Goal: Communication & Community: Share content

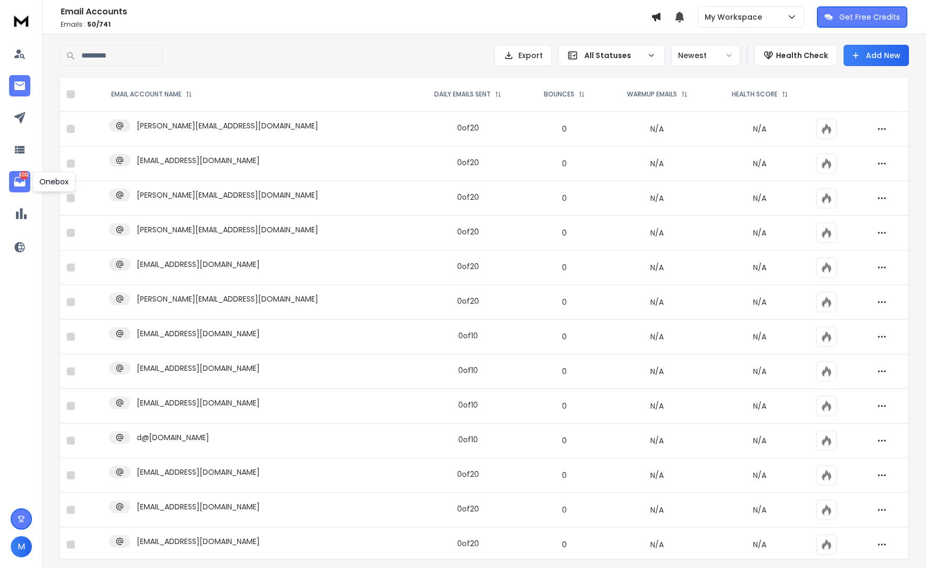
click at [19, 182] on icon at bounding box center [19, 181] width 13 height 13
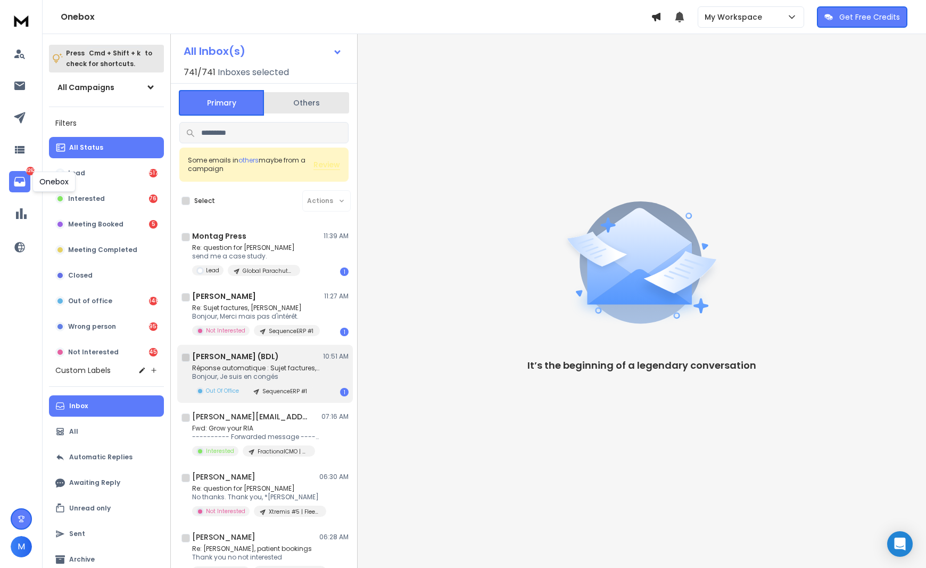
click at [286, 363] on div "[PERSON_NAME] (BDL) 10:51 AM Réponse automatique : Sujet factures, [PERSON_NAME…" at bounding box center [270, 373] width 157 height 45
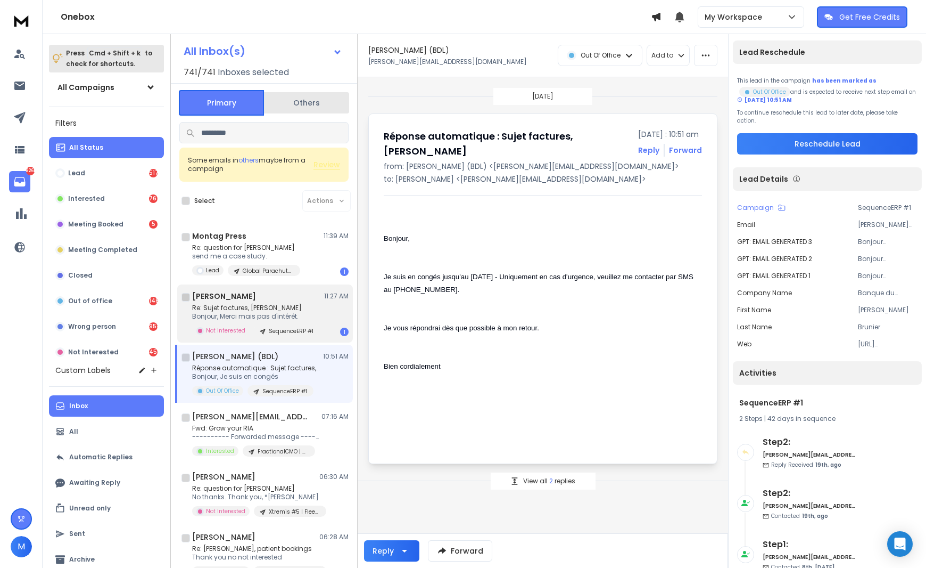
click at [280, 320] on p "Bonjour, Merci mais pas d'intérêt." at bounding box center [256, 316] width 128 height 9
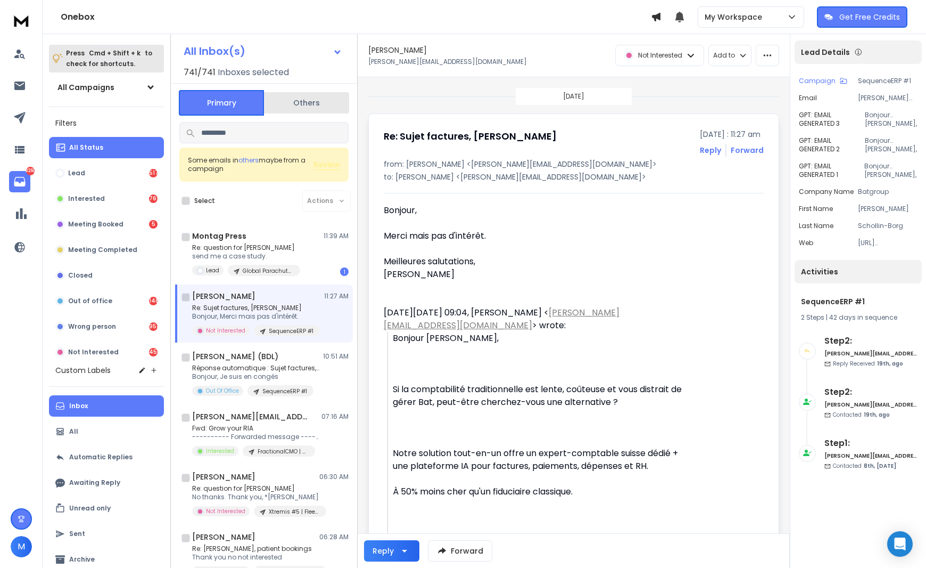
click at [384, 272] on div "[PERSON_NAME]" at bounding box center [539, 274] width 311 height 13
drag, startPoint x: 383, startPoint y: 272, endPoint x: 383, endPoint y: 214, distance: 58.0
click at [384, 214] on div "Bonjour, Merci mais pas d'intérêt. Meilleures salutations, [PERSON_NAME]" at bounding box center [539, 248] width 311 height 89
copy div "Bonjour, Merci mais pas d'intérêt. Meilleures salutations, [PERSON_NAME]"
click at [306, 241] on div "Montag Press 11:39 AM" at bounding box center [270, 236] width 157 height 11
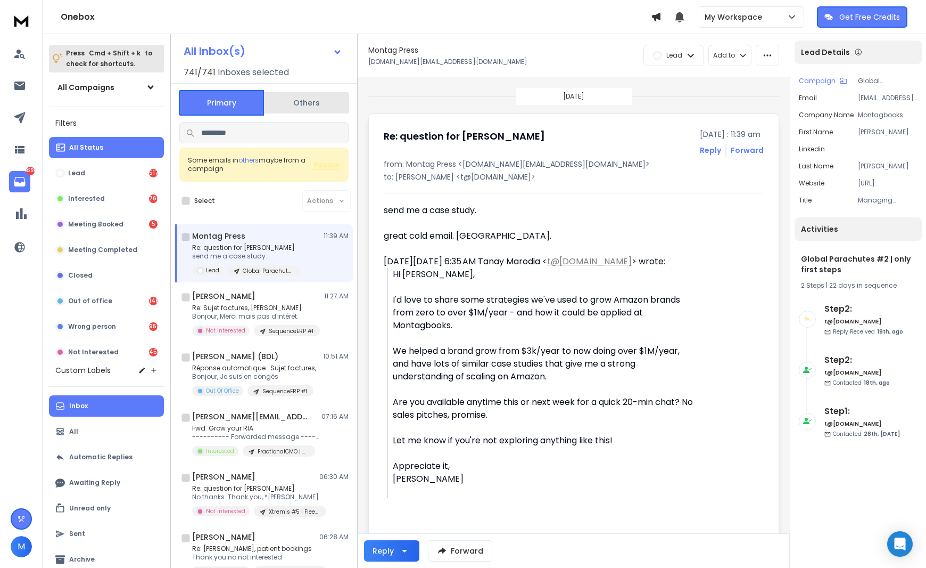
click at [908, 183] on p "[URL][DOMAIN_NAME]" at bounding box center [888, 183] width 60 height 9
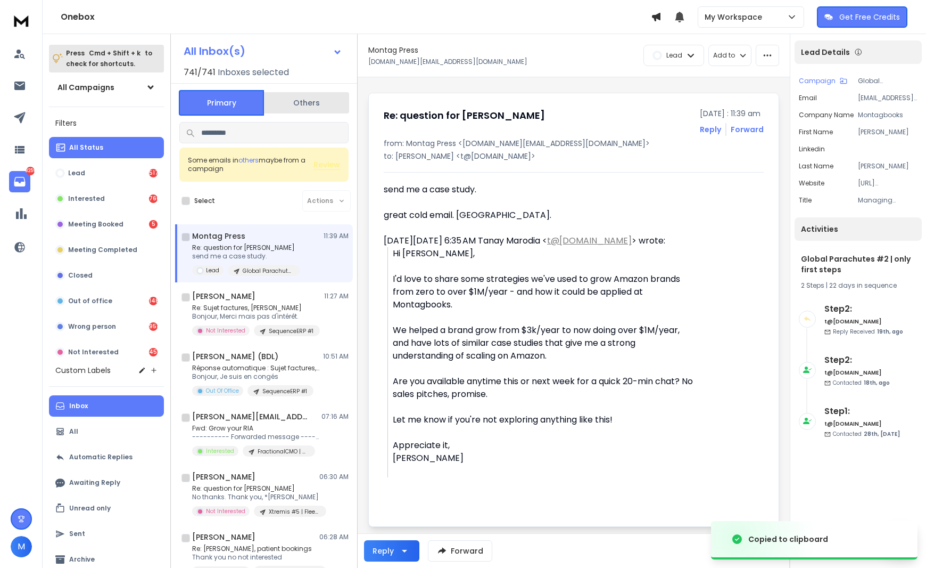
scroll to position [26, 0]
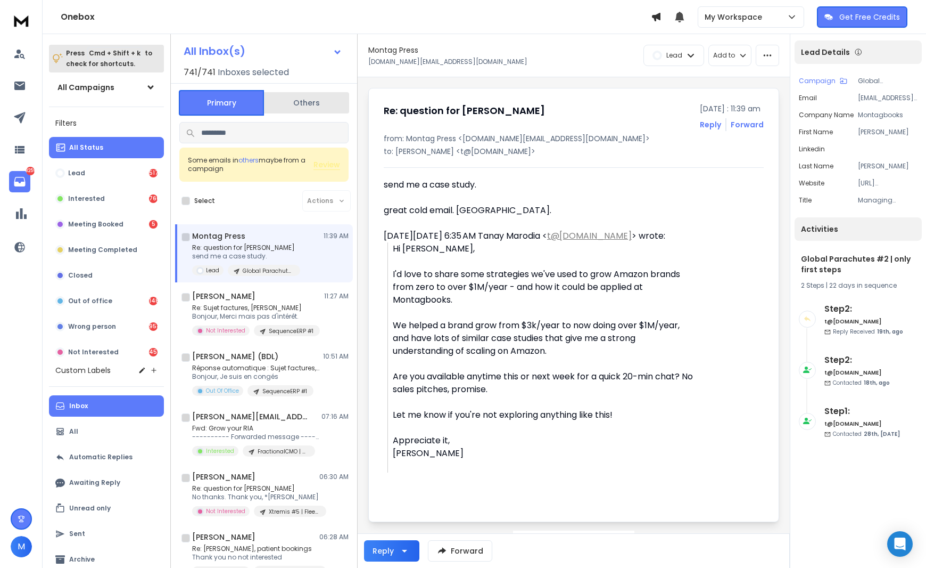
click at [413, 337] on div "We helped a brand grow from $3k/year to now doing over $1M/year, and have lots …" at bounding box center [544, 338] width 302 height 38
drag, startPoint x: 413, startPoint y: 337, endPoint x: 561, endPoint y: 337, distance: 148.5
click at [561, 337] on div "We helped a brand grow from $3k/year to now doing over $1M/year, and have lots …" at bounding box center [544, 338] width 302 height 38
click at [565, 337] on div "We helped a brand grow from $3k/year to now doing over $1M/year, and have lots …" at bounding box center [544, 338] width 302 height 38
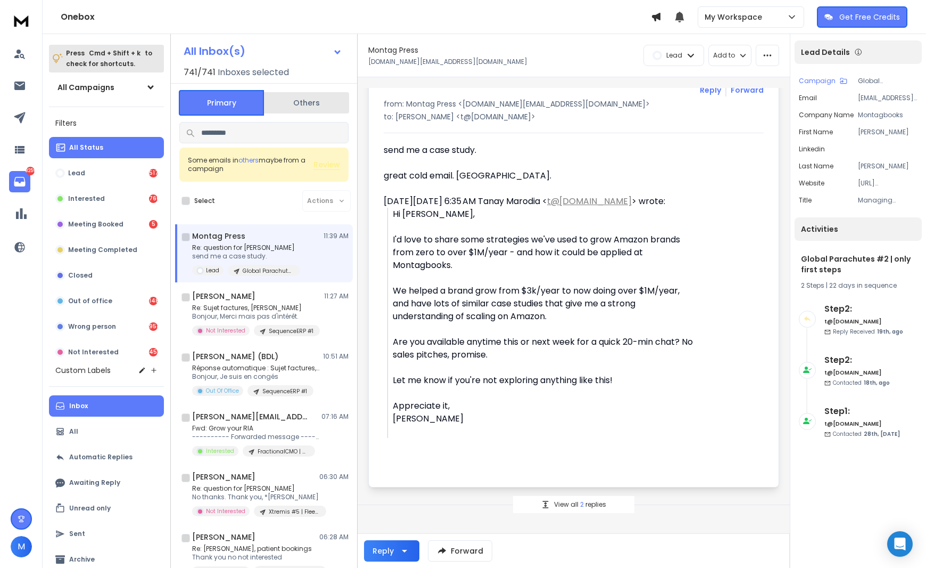
scroll to position [52, 0]
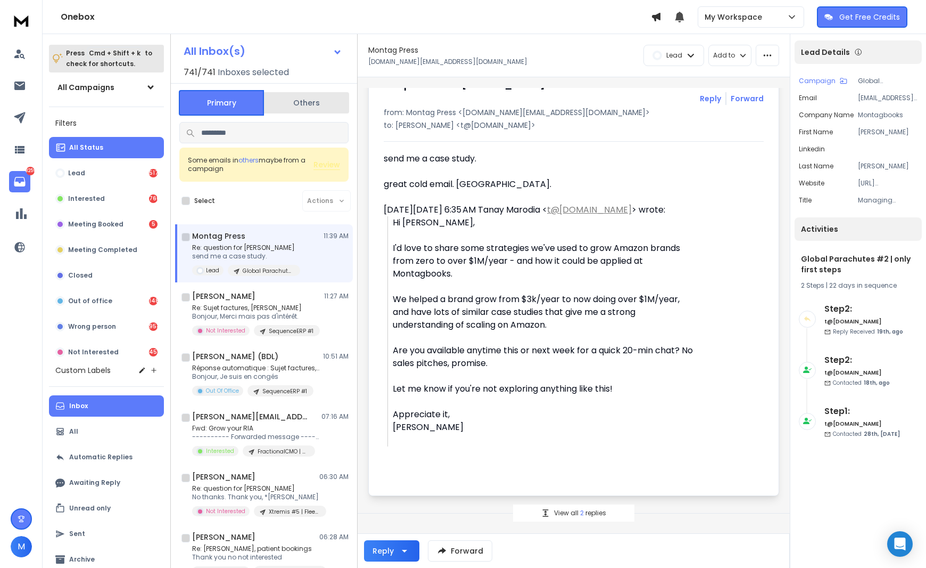
click at [393, 163] on div "send me a case study. great cold email. [GEOGRAPHIC_DATA]." at bounding box center [539, 171] width 311 height 38
drag, startPoint x: 393, startPoint y: 163, endPoint x: 456, endPoint y: 168, distance: 63.0
click at [437, 167] on div "send me a case study. great cold email. [GEOGRAPHIC_DATA]." at bounding box center [539, 171] width 311 height 38
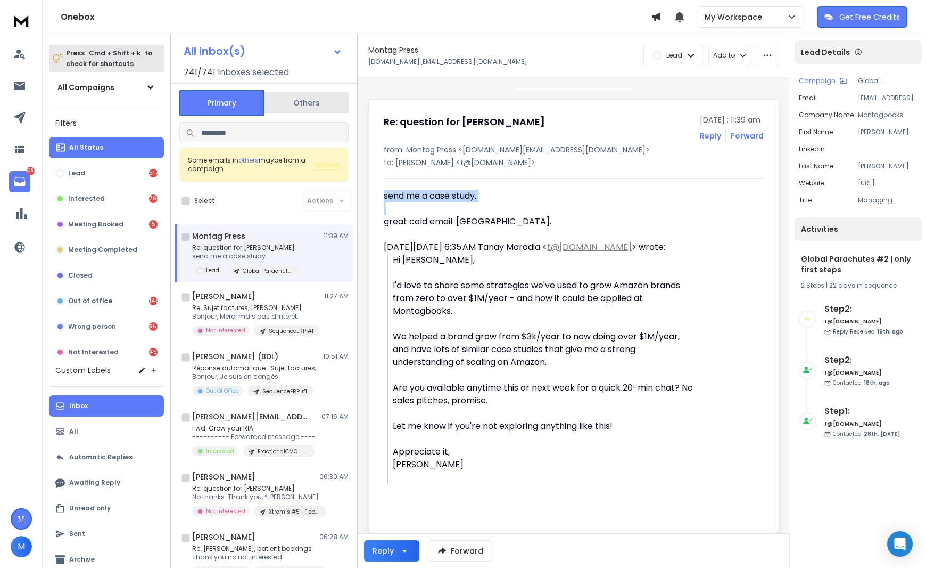
scroll to position [0, 0]
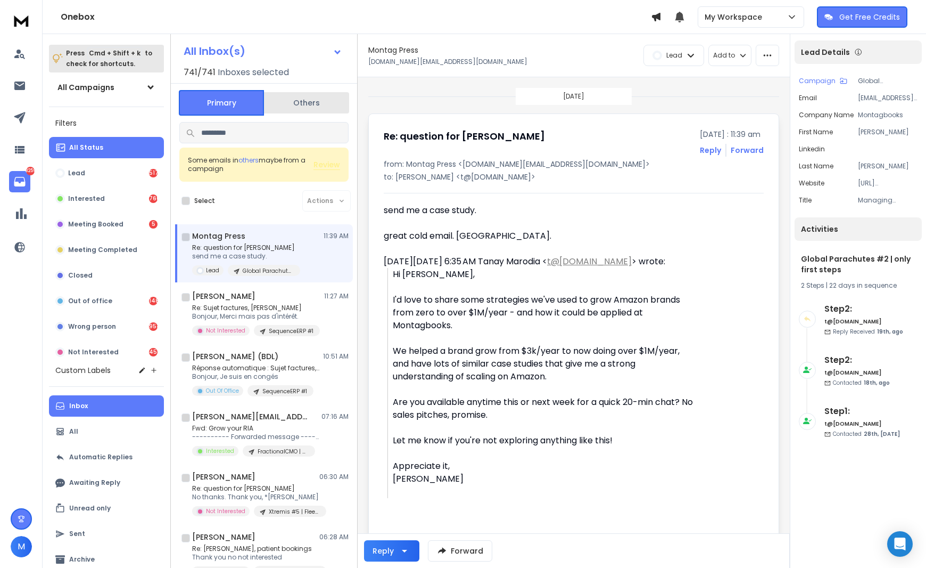
click at [456, 168] on p "from: Montag Press <[DOMAIN_NAME][EMAIL_ADDRESS][DOMAIN_NAME]>" at bounding box center [574, 164] width 380 height 11
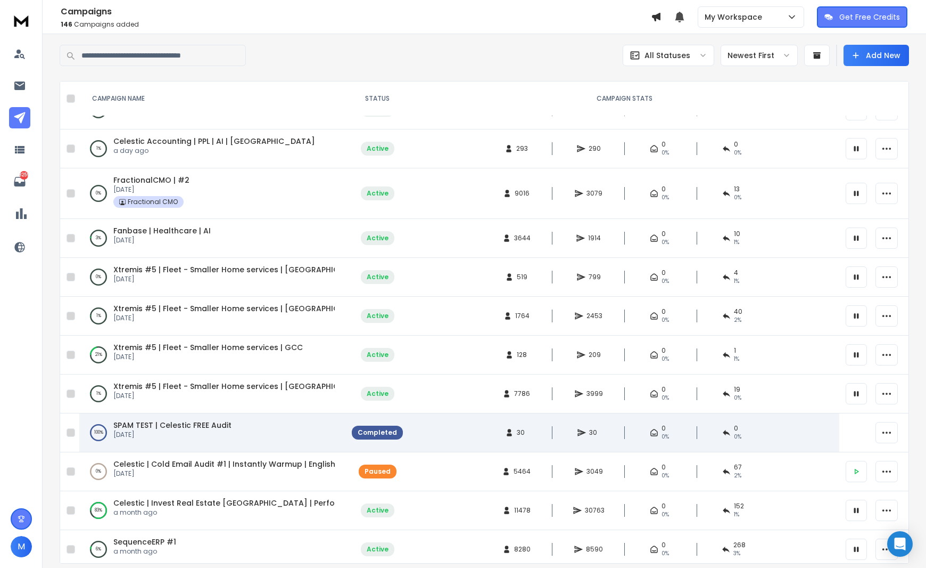
scroll to position [102, 0]
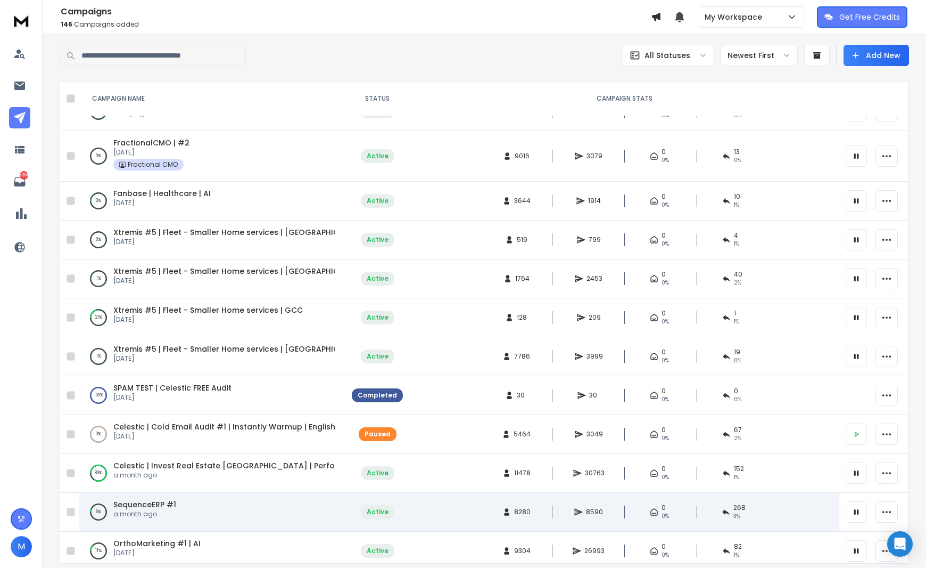
click at [150, 508] on span "SequenceERP #1" at bounding box center [144, 504] width 63 height 11
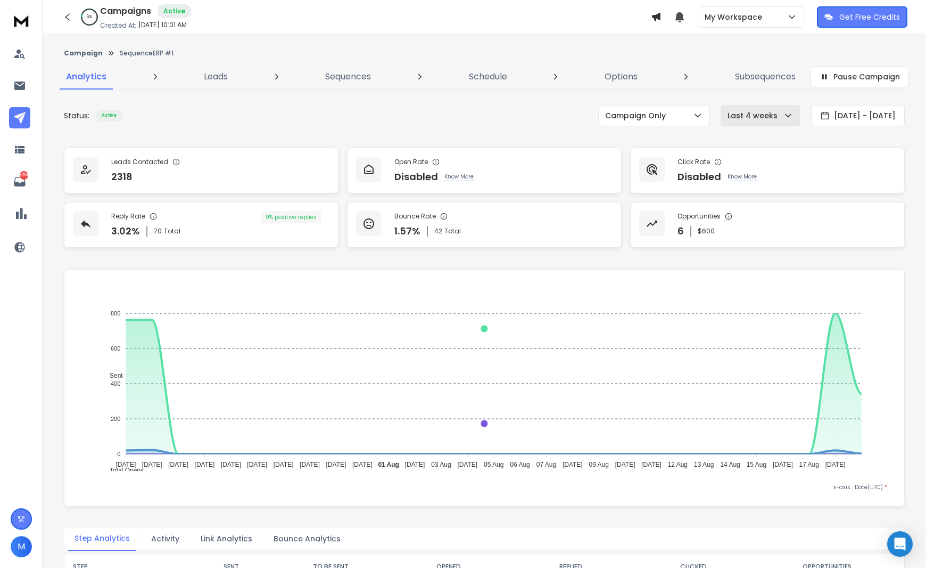
click at [768, 108] on button "Last 4 weeks" at bounding box center [761, 115] width 80 height 21
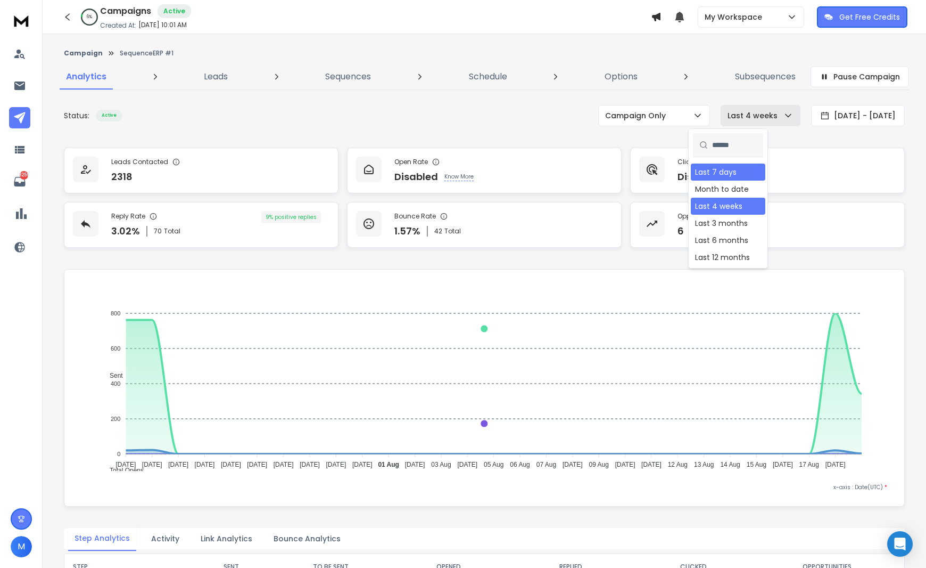
click at [754, 109] on button "Last 4 weeks" at bounding box center [761, 115] width 80 height 21
click at [731, 224] on div "Last 3 months" at bounding box center [721, 223] width 53 height 11
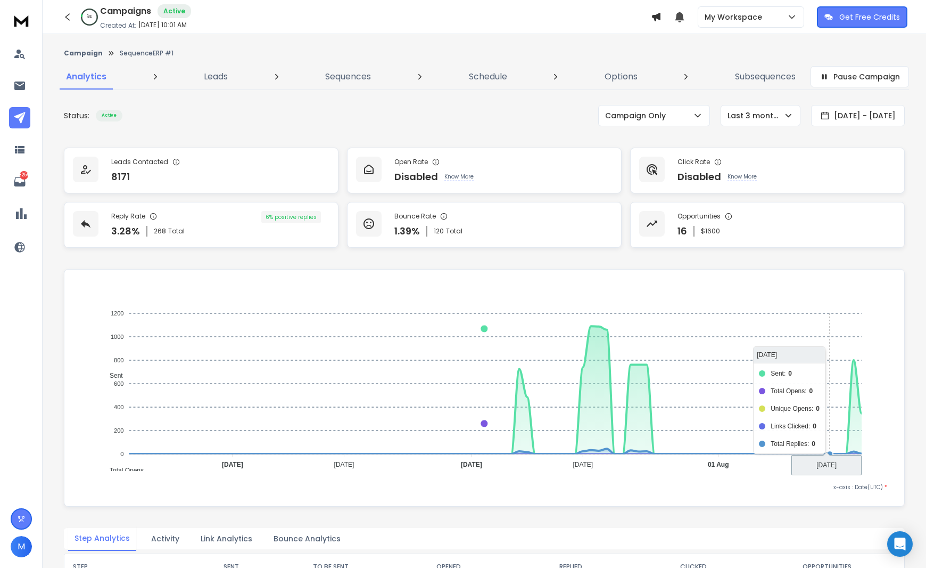
scroll to position [143, 0]
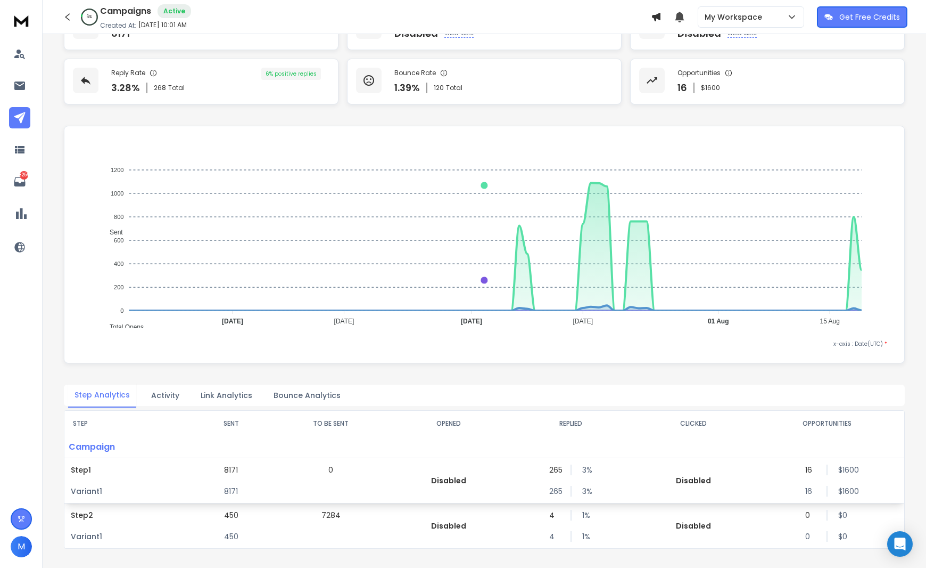
click at [163, 400] on button "Activity" at bounding box center [165, 394] width 41 height 23
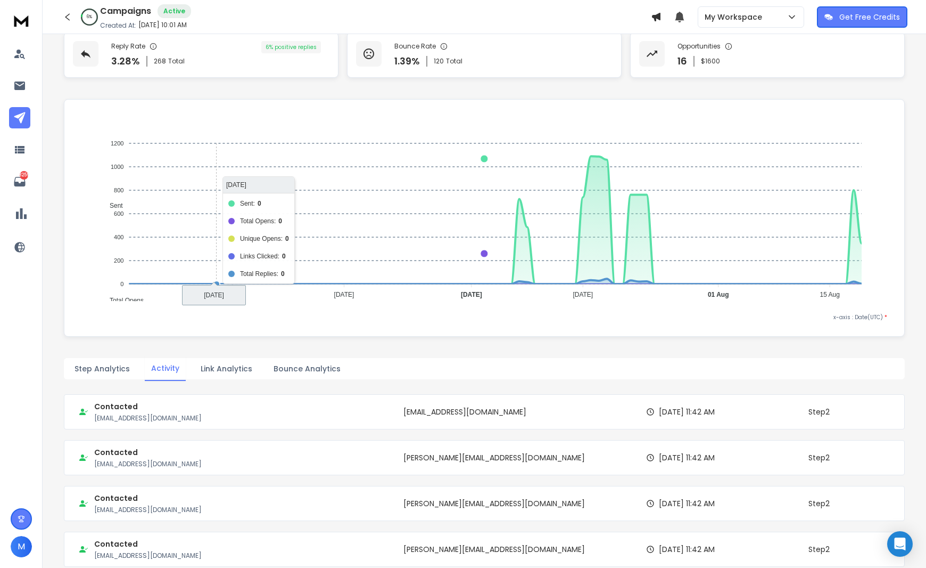
click at [224, 375] on button "Link Analytics" at bounding box center [226, 368] width 64 height 23
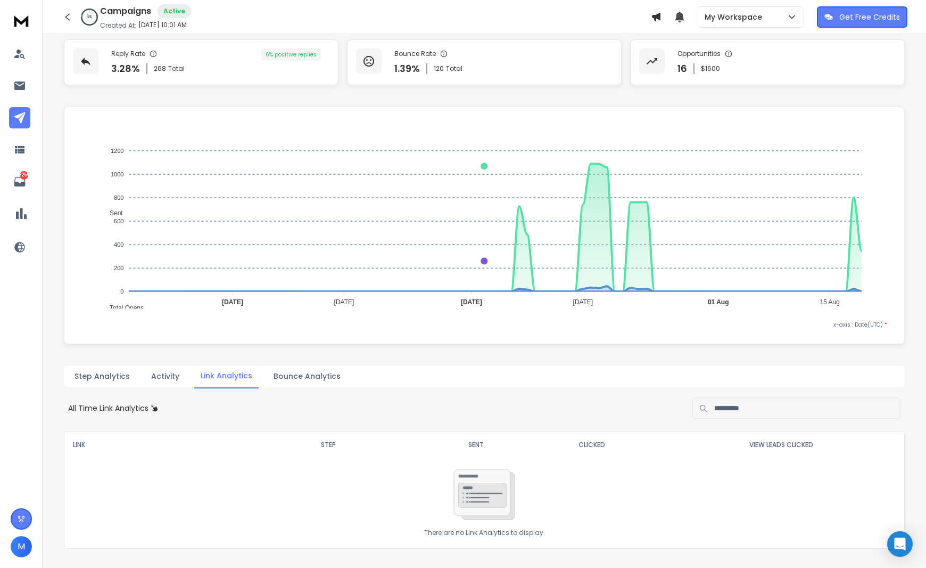
scroll to position [162, 0]
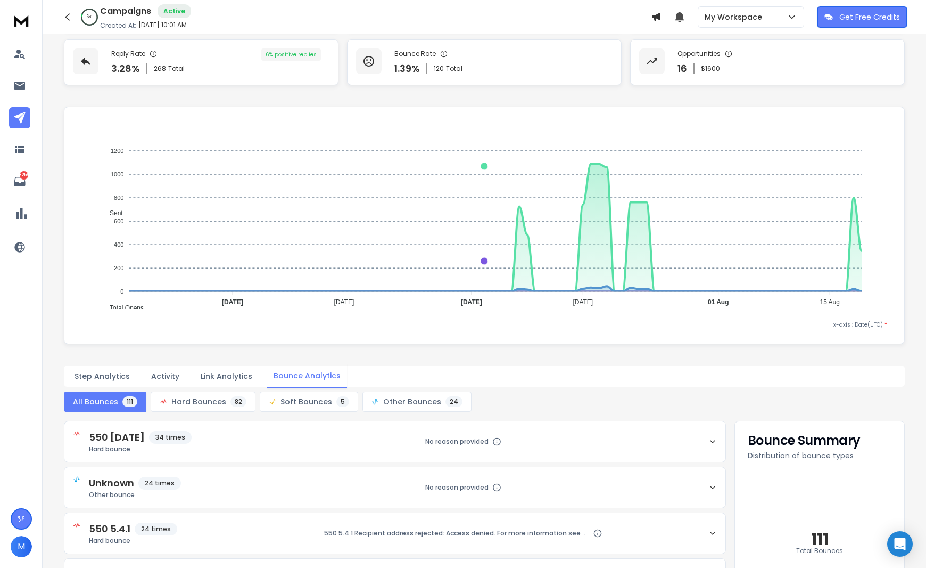
click at [314, 374] on button "Bounce Analytics" at bounding box center [307, 376] width 80 height 24
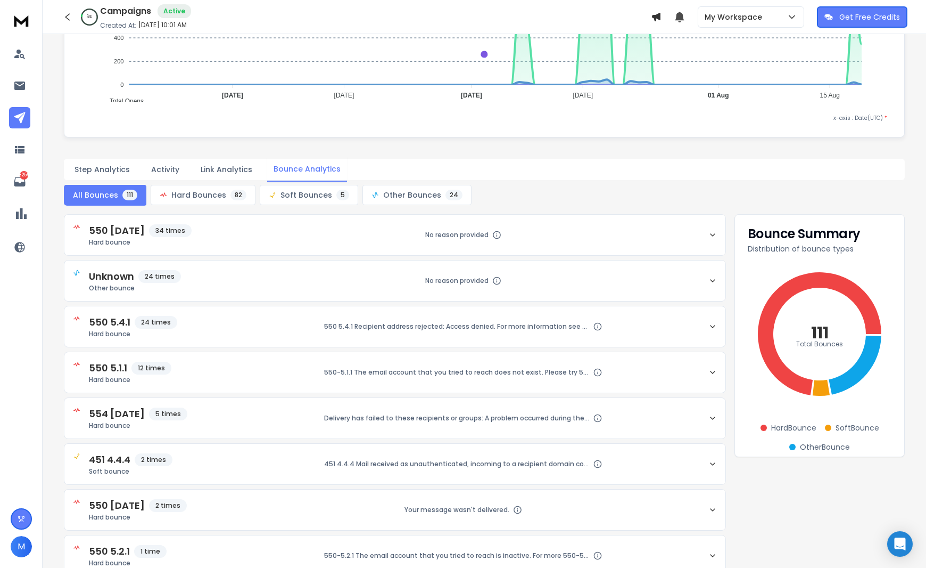
scroll to position [377, 0]
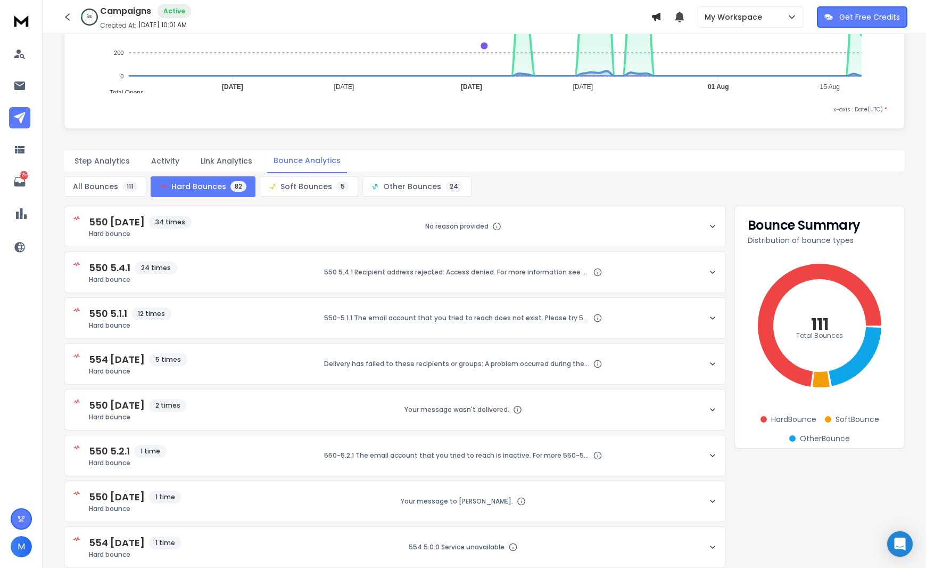
click at [177, 190] on span "Hard Bounces" at bounding box center [198, 186] width 55 height 11
click at [249, 223] on div "550 5.1.10 34 times Hard bounce" at bounding box center [391, 226] width 636 height 23
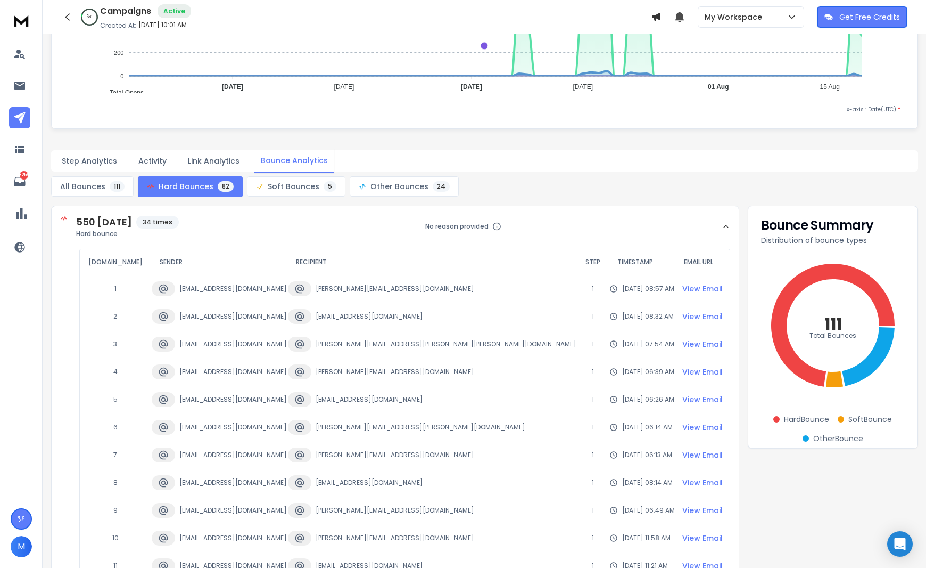
click at [249, 223] on div "550 5.1.10 34 times Hard bounce" at bounding box center [391, 226] width 662 height 23
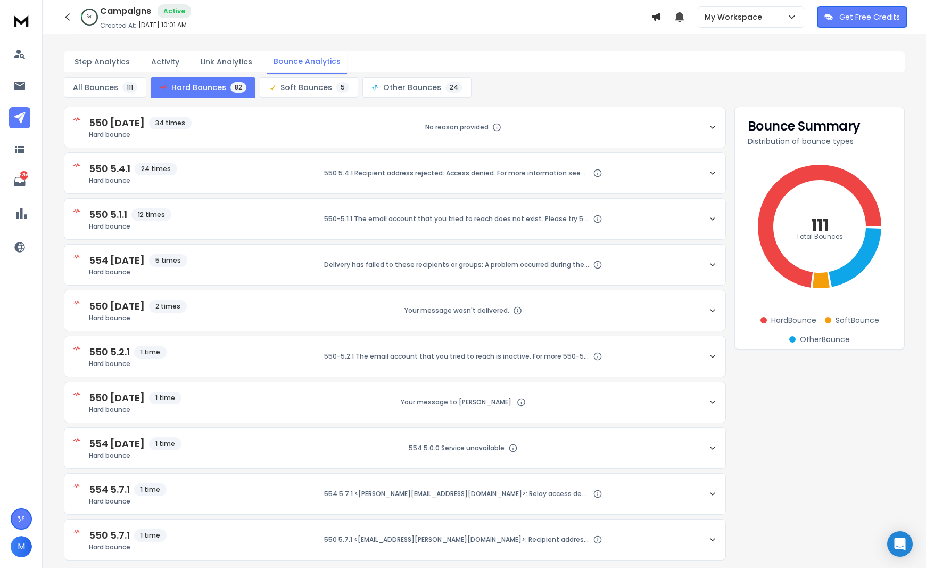
scroll to position [488, 0]
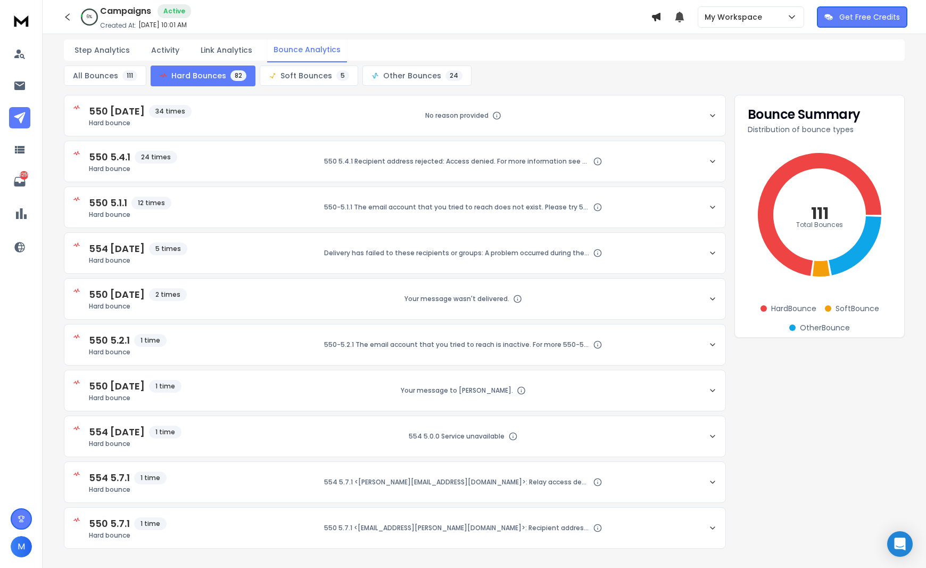
click at [235, 376] on button "550 5.7.13 1 time Hard bounce Your message to janick." at bounding box center [394, 390] width 661 height 40
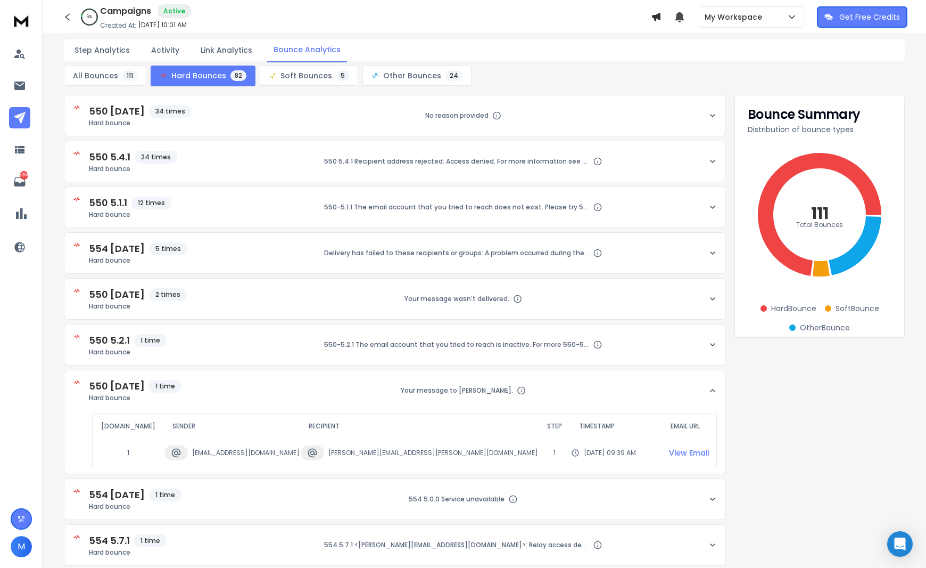
scroll to position [551, 0]
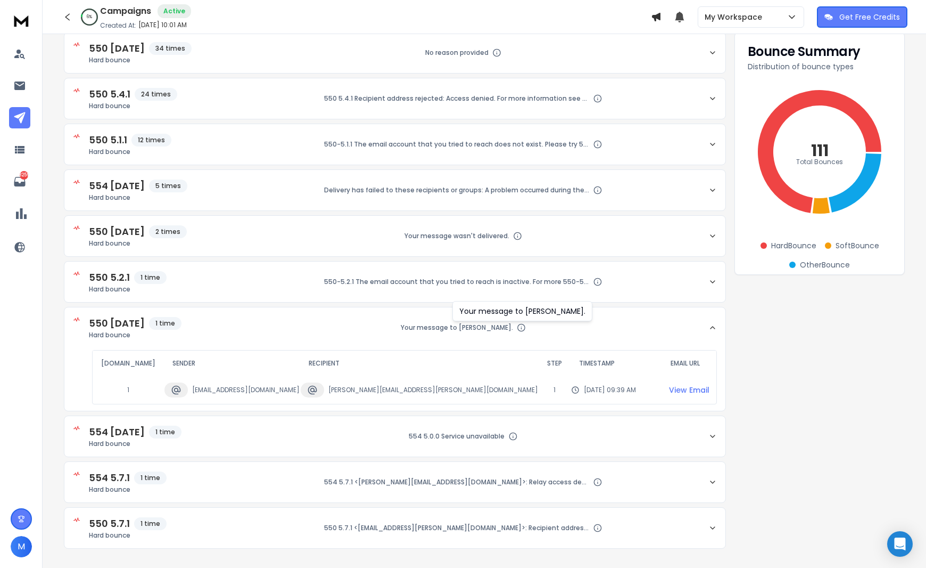
click at [388, 307] on button "550 5.7.13 1 time Hard bounce Your message to janick." at bounding box center [394, 327] width 661 height 40
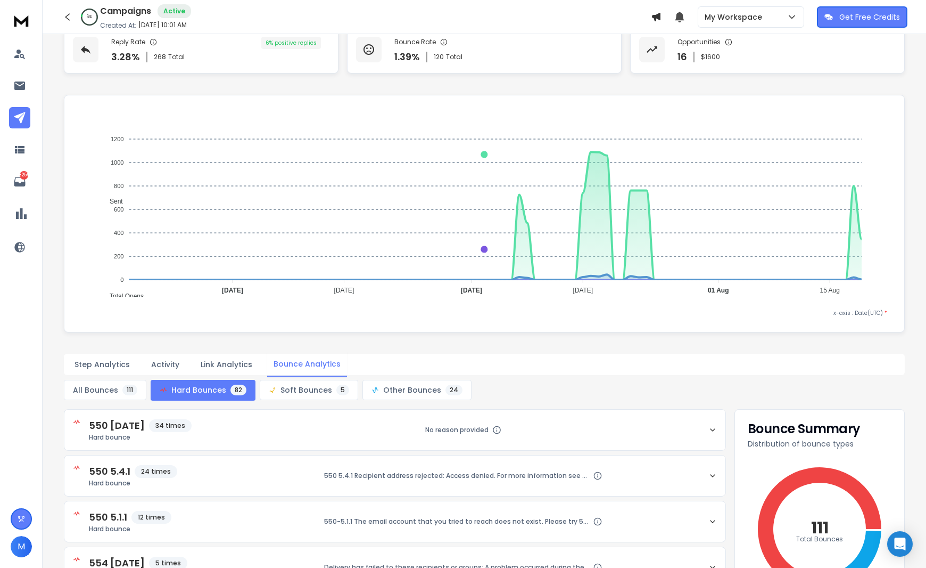
scroll to position [0, 0]
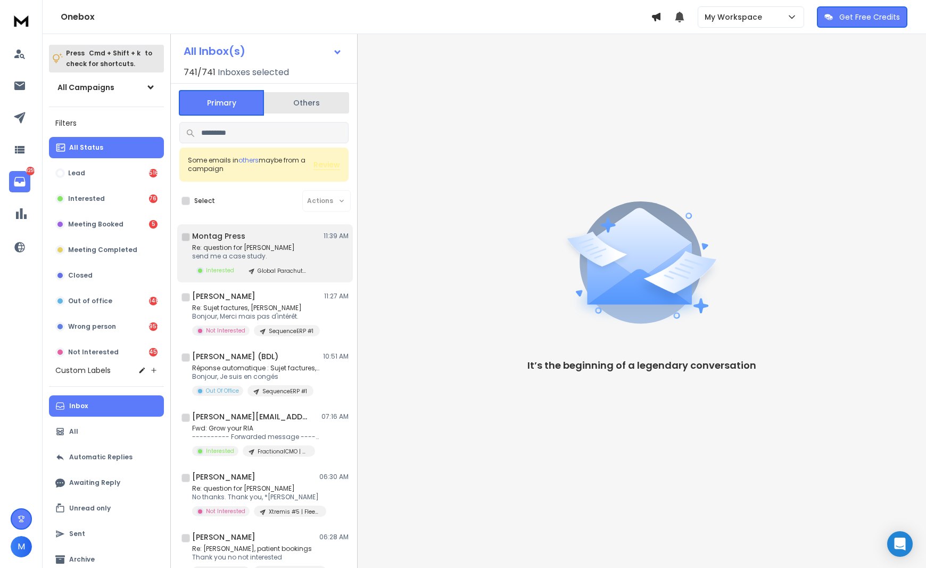
click at [249, 265] on div "Global Parachutes #2 | only first steps" at bounding box center [279, 270] width 72 height 11
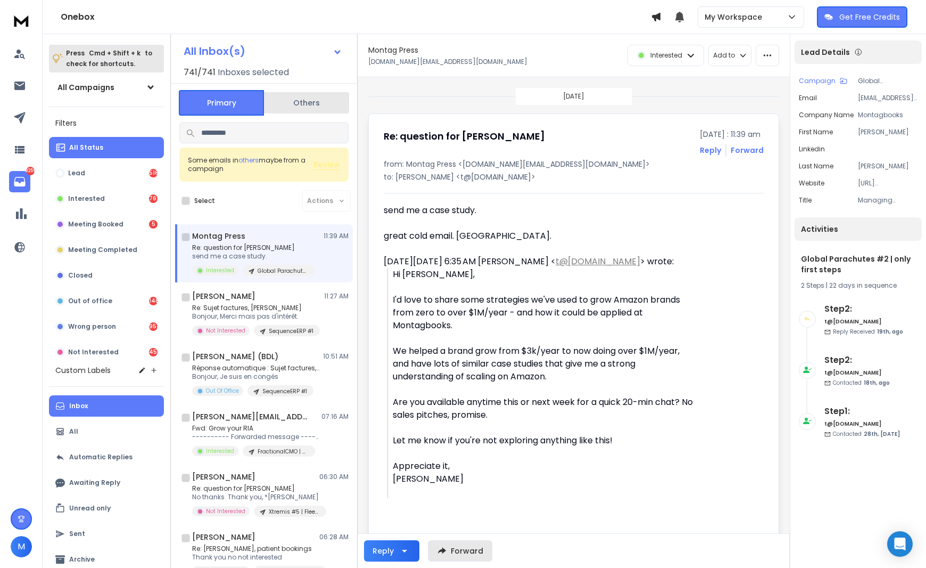
click at [455, 546] on button "Forward" at bounding box center [460, 550] width 64 height 21
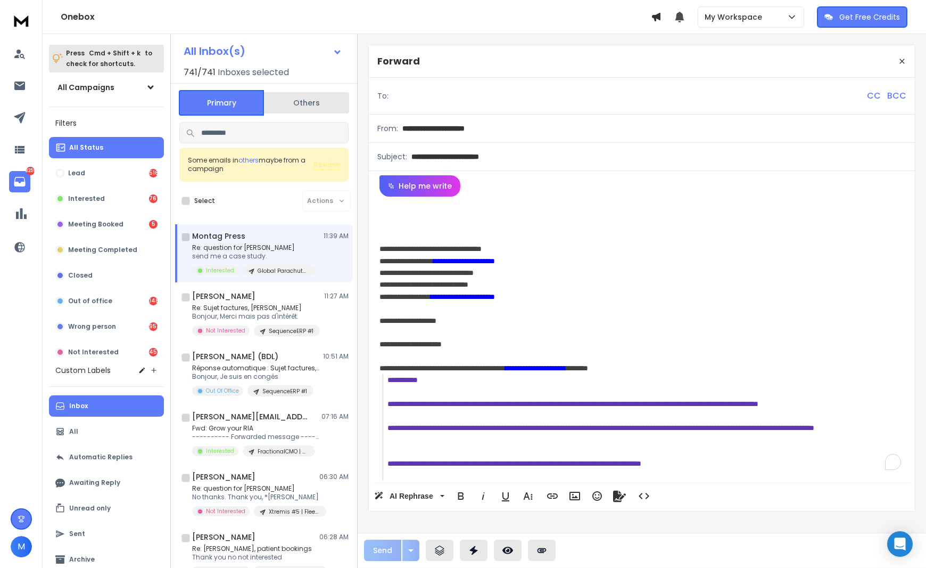
click at [441, 97] on input at bounding box center [430, 95] width 75 height 19
type input "*"
type input "**********"
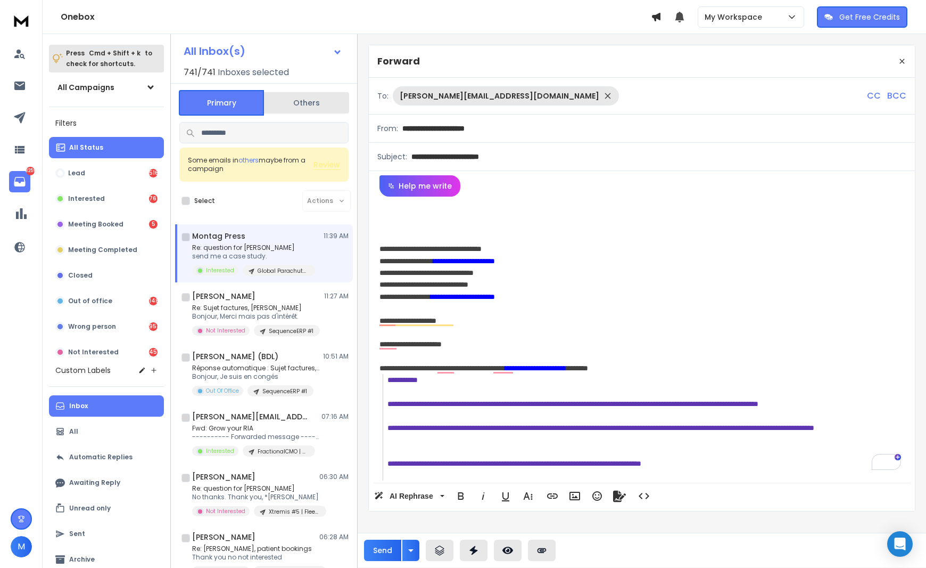
click at [462, 67] on div "Forward" at bounding box center [642, 61] width 546 height 32
click at [451, 130] on input "**********" at bounding box center [654, 128] width 504 height 11
type input "**********"
click at [472, 42] on div "**********" at bounding box center [642, 339] width 569 height 610
click at [416, 161] on input "**********" at bounding box center [659, 156] width 495 height 11
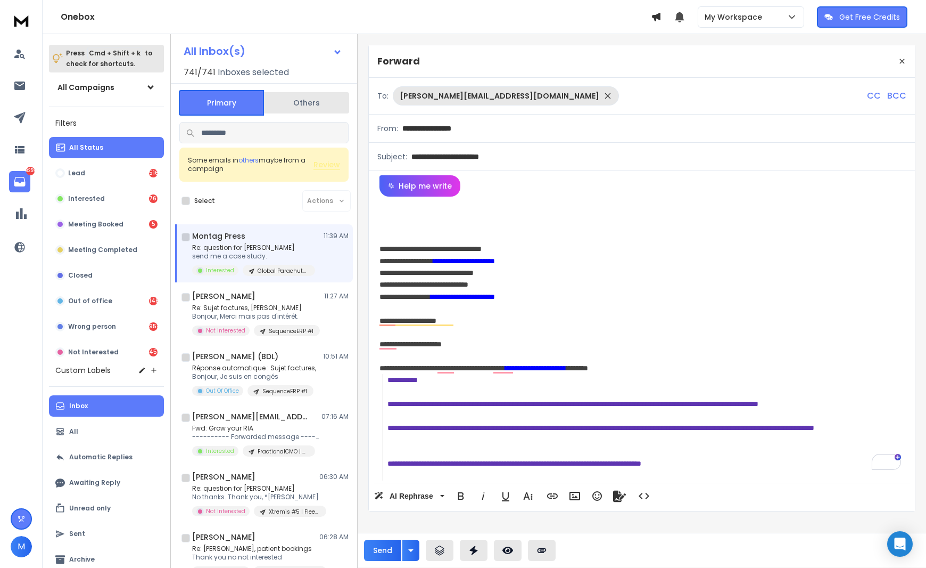
click at [416, 161] on input "**********" at bounding box center [659, 156] width 495 height 11
type input "**********"
click at [376, 158] on div "**********" at bounding box center [642, 157] width 546 height 28
click at [387, 551] on button "Send" at bounding box center [382, 549] width 37 height 21
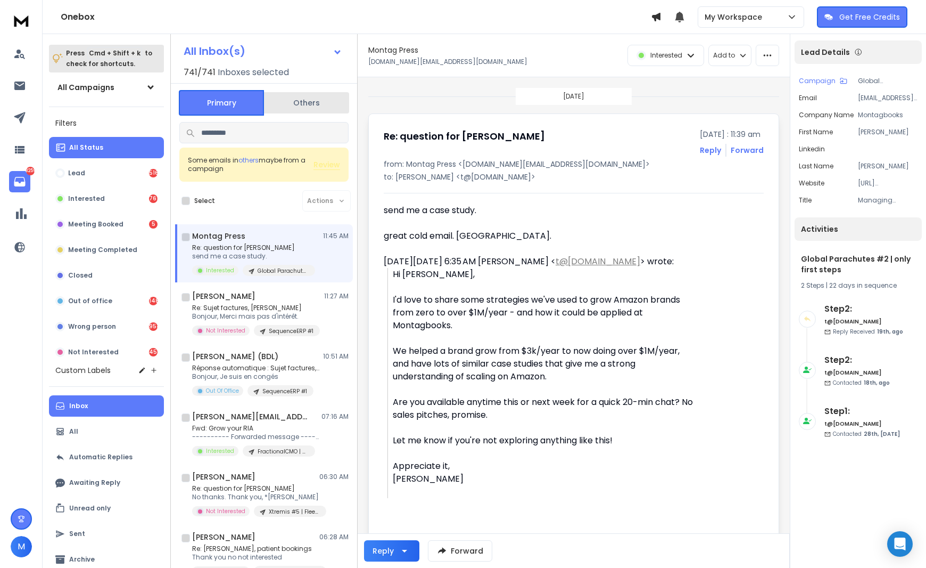
click at [433, 221] on div at bounding box center [539, 223] width 311 height 13
click at [872, 133] on p "[PERSON_NAME]" at bounding box center [888, 132] width 60 height 9
click at [882, 98] on p "[EMAIL_ADDRESS][DOMAIN_NAME]" at bounding box center [888, 98] width 60 height 9
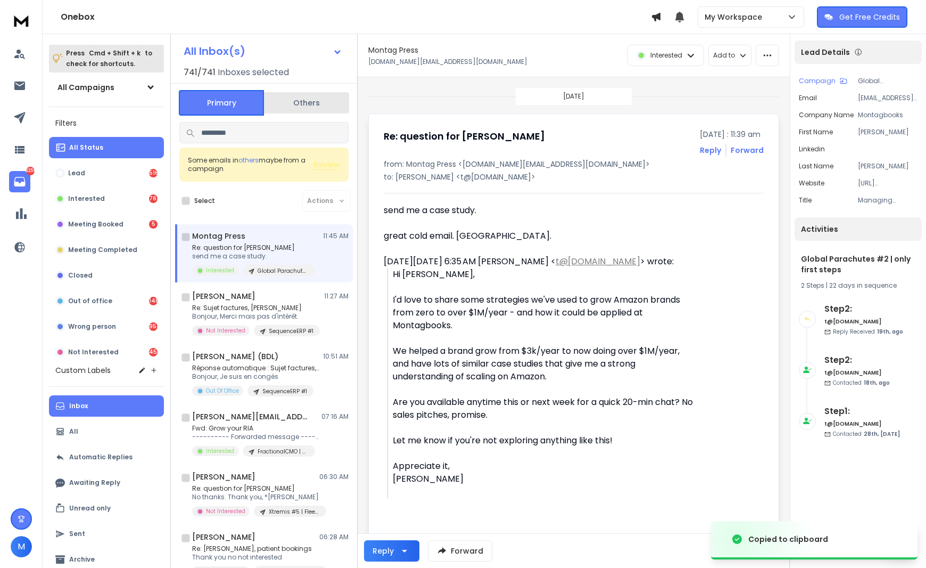
click at [858, 130] on p "[PERSON_NAME]" at bounding box center [888, 132] width 60 height 9
click at [877, 183] on p "[URL][DOMAIN_NAME]" at bounding box center [888, 183] width 60 height 9
click at [889, 116] on p "Montagbooks" at bounding box center [888, 115] width 60 height 9
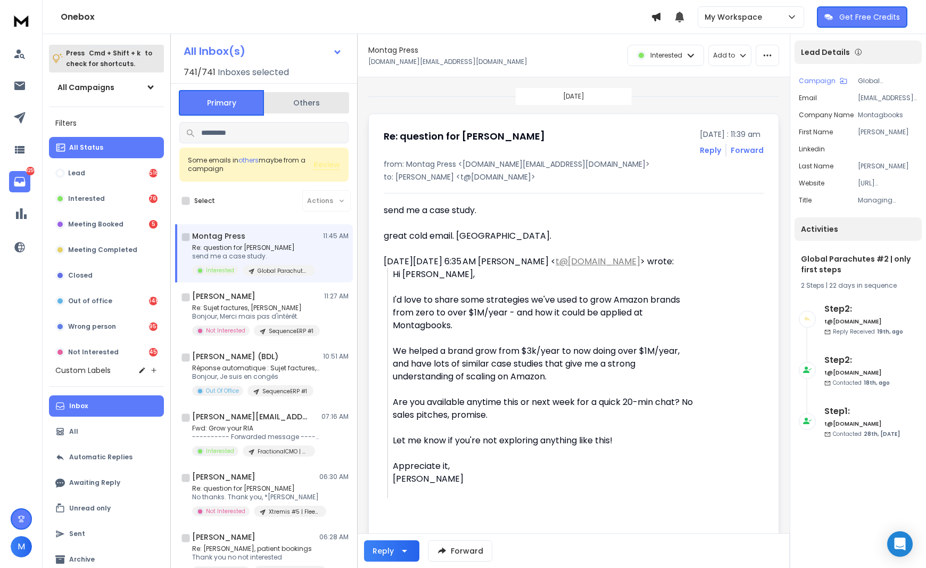
click at [381, 210] on div "Re: question for Charlie 19 August 2025 : 11:39 am Reply Forward from: Montag P…" at bounding box center [573, 330] width 411 height 434
drag, startPoint x: 381, startPoint y: 210, endPoint x: 478, endPoint y: 234, distance: 100.5
click at [478, 234] on div "Re: question for Charlie 19 August 2025 : 11:39 am Reply Forward from: Montag P…" at bounding box center [573, 330] width 411 height 434
copy div "send me a case study. great cold email. [GEOGRAPHIC_DATA]."
